Goal: Task Accomplishment & Management: Manage account settings

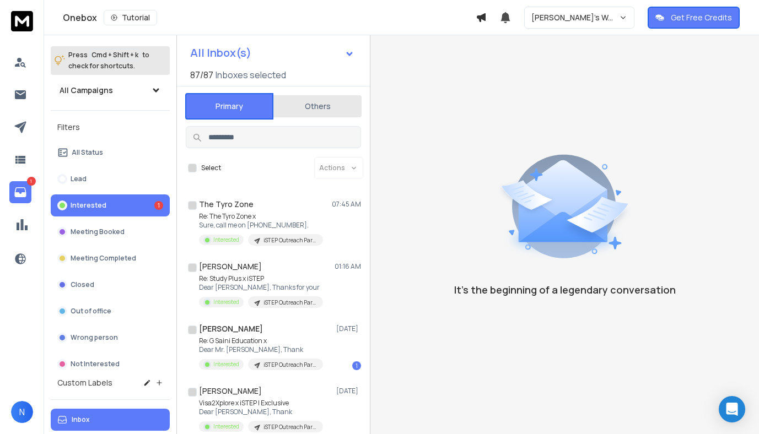
click at [267, 361] on p "iSTEP Outreach Partner" at bounding box center [289, 365] width 53 height 8
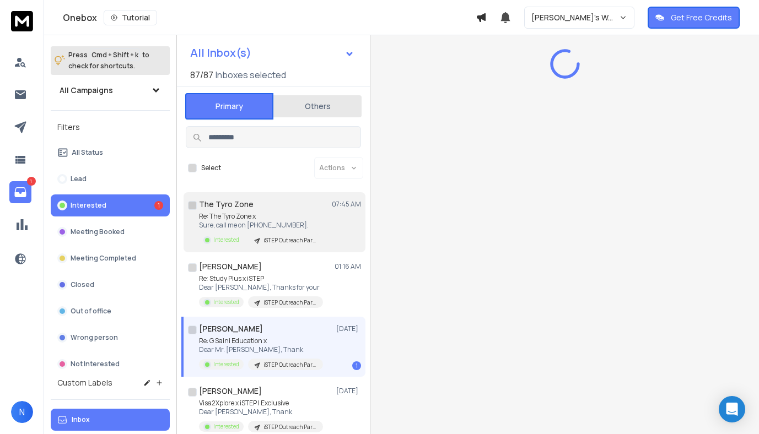
click at [269, 236] on div "iSTEP Outreach Partner" at bounding box center [285, 240] width 75 height 12
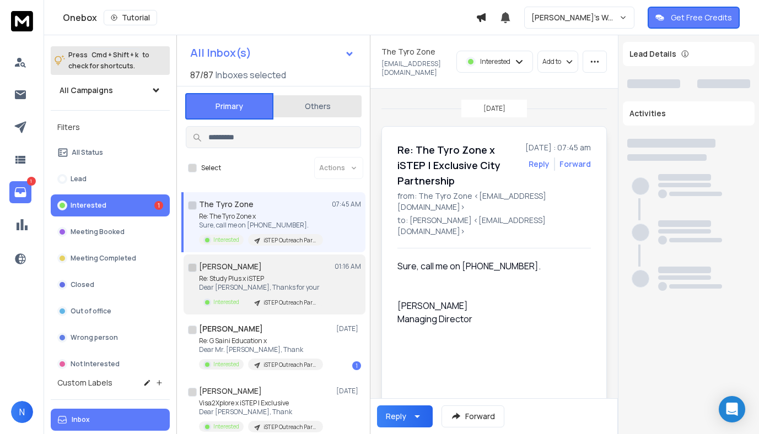
click at [266, 295] on div "Re: Study Plus x iSTEP Dear [PERSON_NAME], Thanks for your Interested iSTEP Out…" at bounding box center [261, 291] width 124 height 34
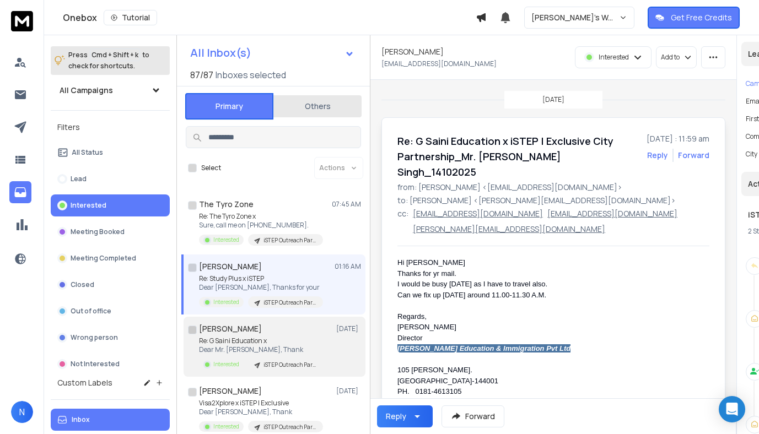
click at [259, 341] on p "Re: G Saini Education x" at bounding box center [261, 341] width 124 height 9
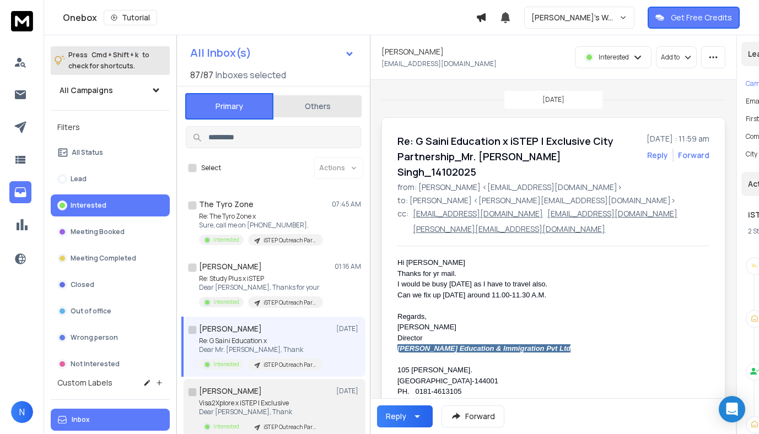
click at [277, 393] on div "[PERSON_NAME] [DATE]" at bounding box center [280, 391] width 162 height 11
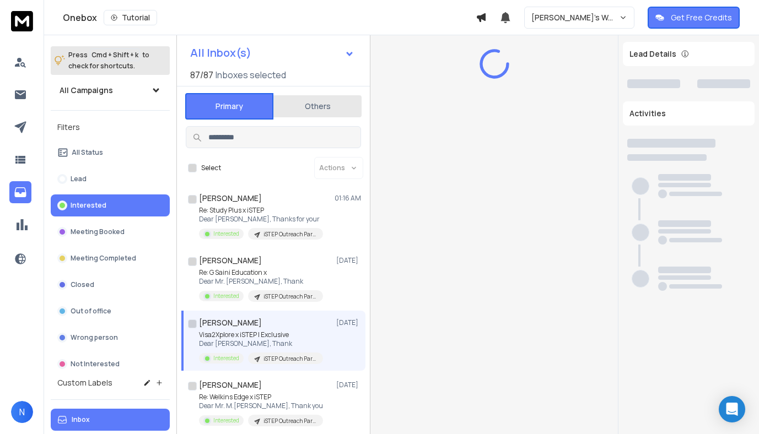
scroll to position [86, 0]
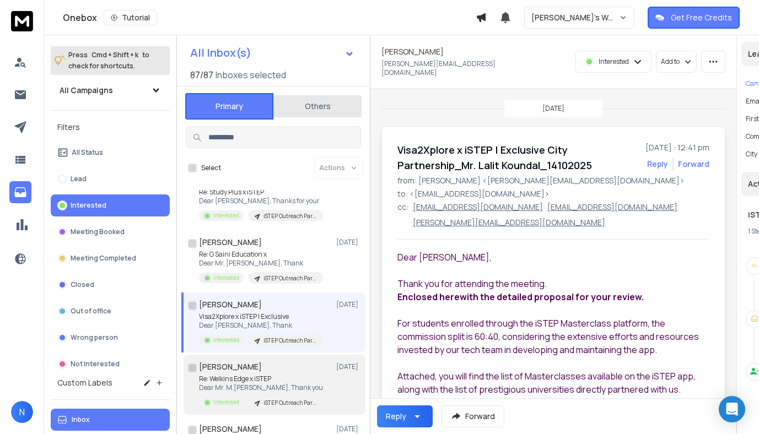
click at [275, 375] on p "Re: Welkins Edge x iSTEP" at bounding box center [261, 379] width 124 height 9
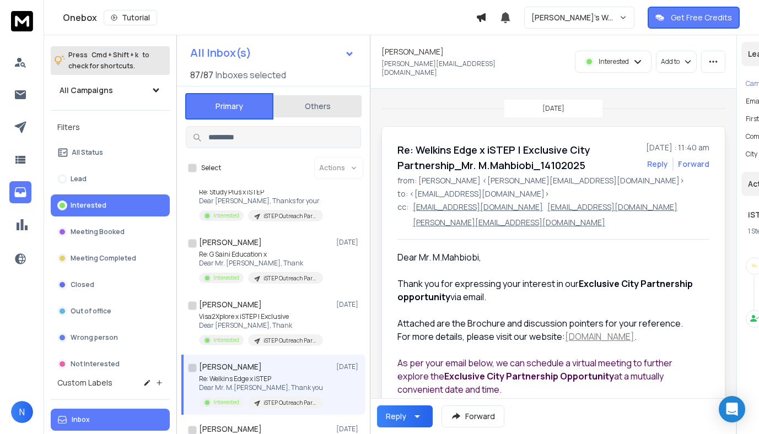
click at [239, 181] on div "Select Actions The Tyro Zone 07:45 AM Re: The Tyro Zone x Sure, call me on [PHO…" at bounding box center [273, 317] width 193 height 390
click at [238, 200] on p "Dear [PERSON_NAME], Thanks for your" at bounding box center [261, 201] width 124 height 9
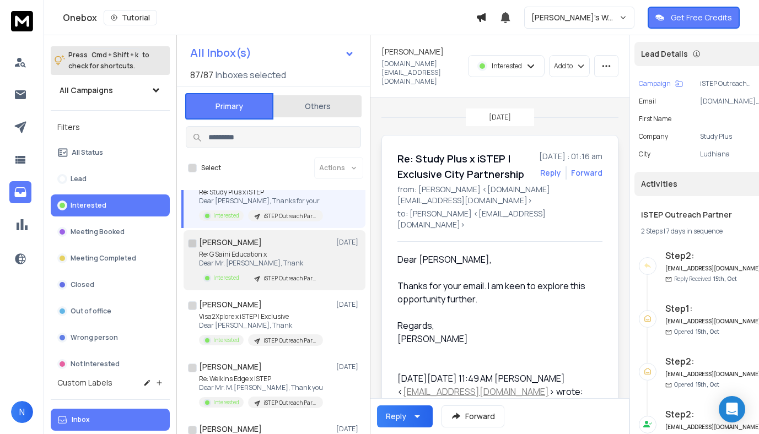
click at [231, 256] on p "Re: G Saini Education x" at bounding box center [261, 254] width 124 height 9
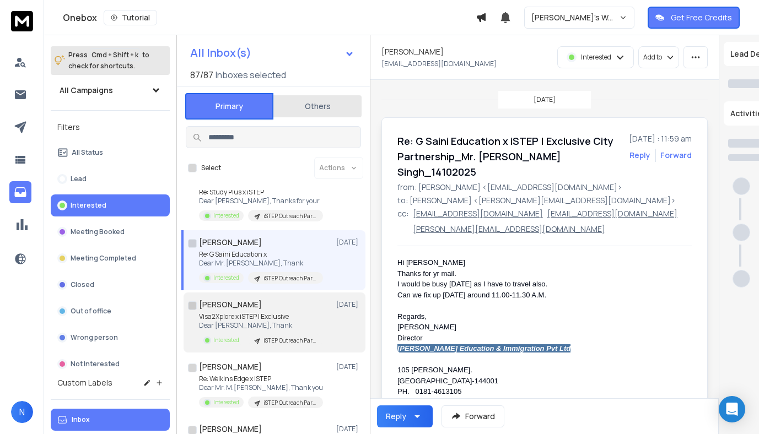
click at [224, 302] on h1 "[PERSON_NAME]" at bounding box center [230, 304] width 63 height 11
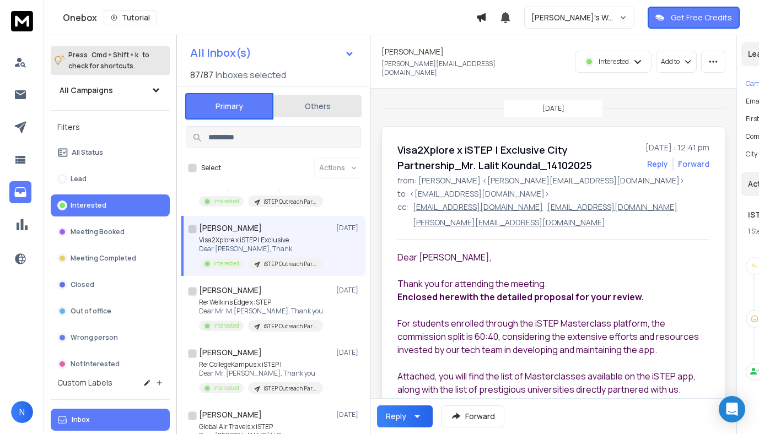
click at [224, 302] on p "Re: Welkins Edge x iSTEP" at bounding box center [261, 302] width 124 height 9
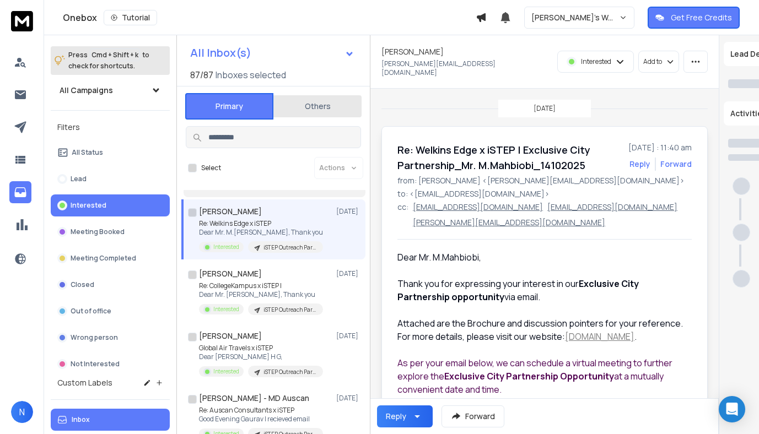
click at [224, 302] on div "Re: CollegeKampus x iSTEP | Dear Mr. [PERSON_NAME], Thank you Interested iSTEP …" at bounding box center [261, 299] width 124 height 34
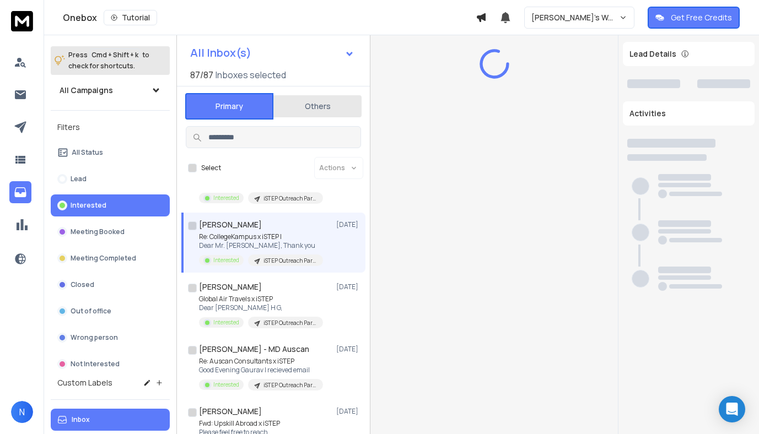
click at [224, 302] on p "Global Air Travels x iSTEP" at bounding box center [261, 299] width 124 height 9
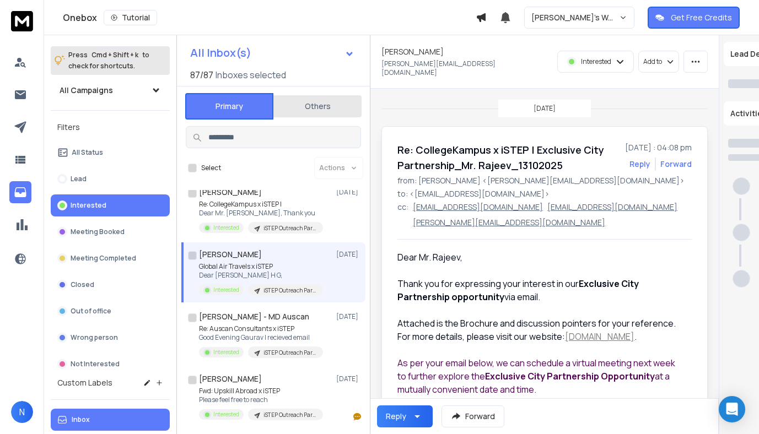
scroll to position [323, 0]
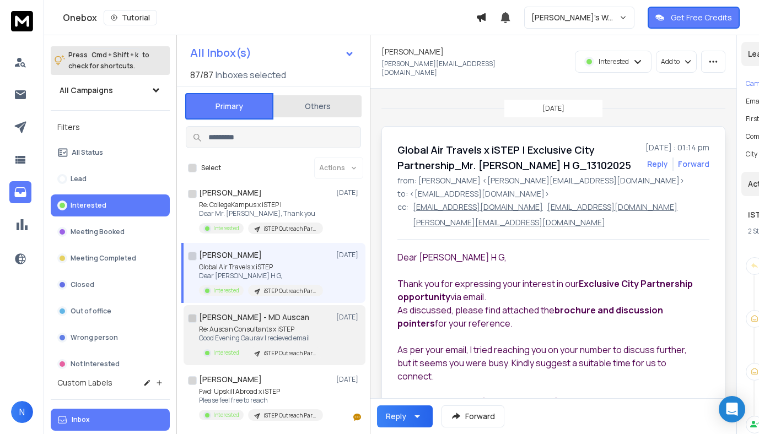
click at [226, 321] on h1 "[PERSON_NAME] - MD Auscan" at bounding box center [254, 317] width 110 height 11
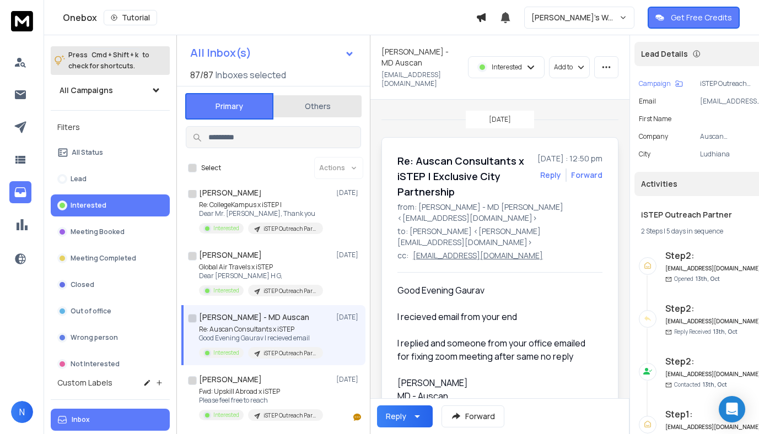
scroll to position [385, 0]
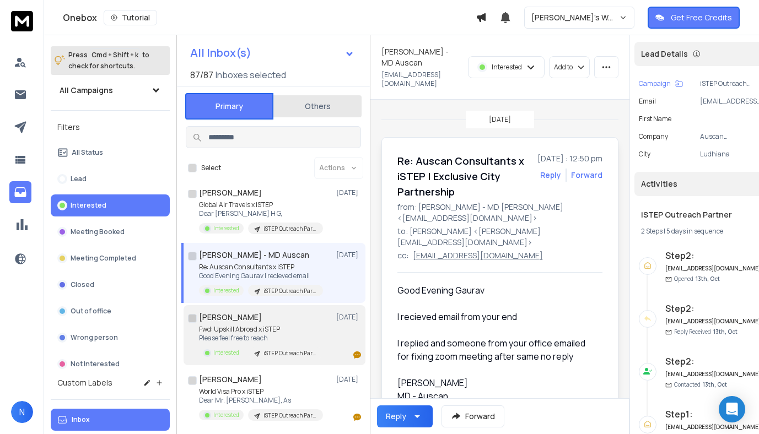
click at [256, 331] on p "Fwd: Upskill Abroad x iSTEP" at bounding box center [261, 329] width 124 height 9
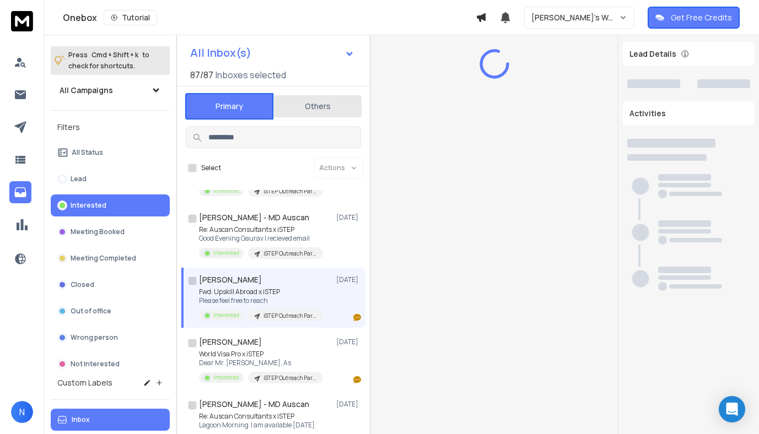
click at [256, 331] on div "[PERSON_NAME] [DATE] World Visa Pro x iSTEP Dear Mr. [PERSON_NAME], As Interest…" at bounding box center [274, 360] width 182 height 60
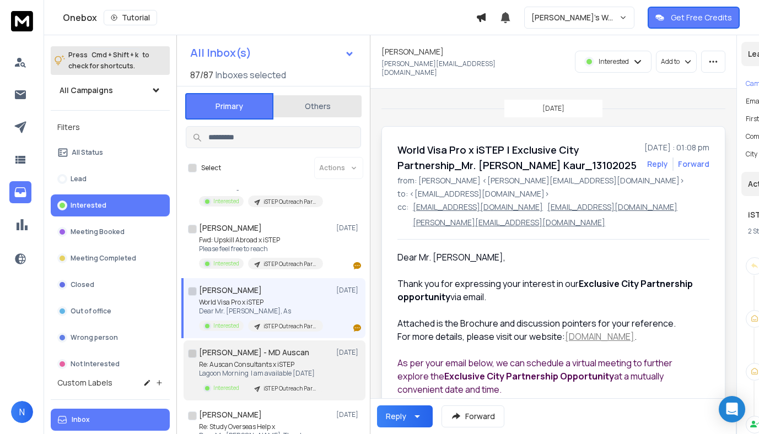
click at [248, 378] on div "Re: Auscan Consultants x iSTEP Lagoon Morning I am available [DATE] Interested …" at bounding box center [261, 377] width 124 height 34
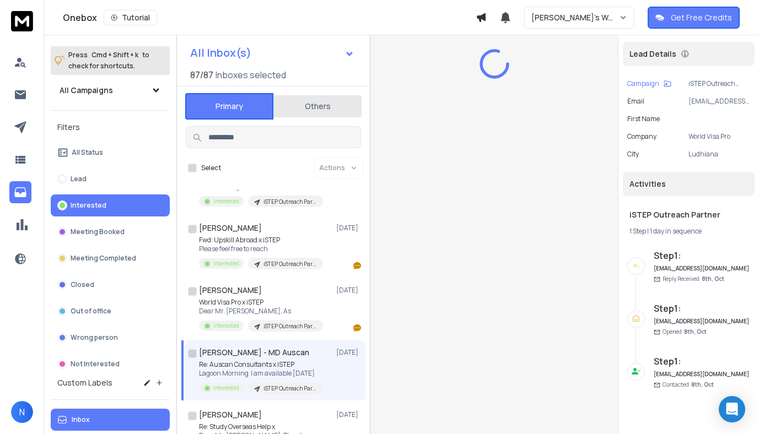
scroll to position [549, 0]
